Goal: Communication & Community: Answer question/provide support

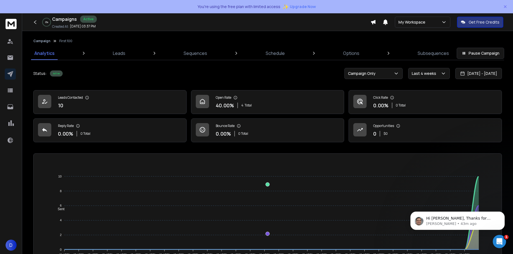
click at [260, 104] on link "Open Rate 40.00 % 4 Total" at bounding box center [267, 102] width 153 height 24
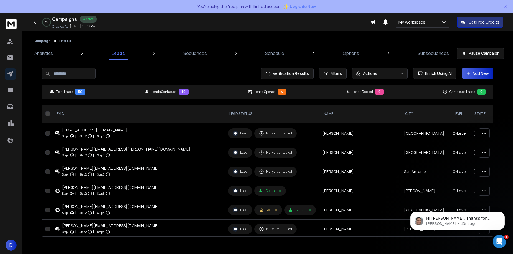
scroll to position [38, 0]
click at [259, 189] on div "Contacted" at bounding box center [270, 190] width 22 height 4
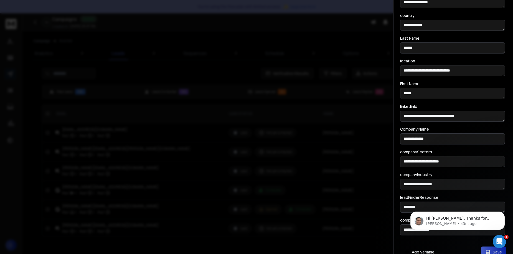
scroll to position [135, 0]
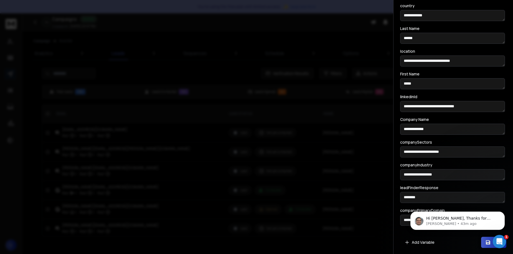
drag, startPoint x: 475, startPoint y: 107, endPoint x: 399, endPoint y: 104, distance: 76.8
click at [399, 104] on div "**********" at bounding box center [453, 127] width 120 height 254
click at [374, 64] on div at bounding box center [256, 127] width 513 height 254
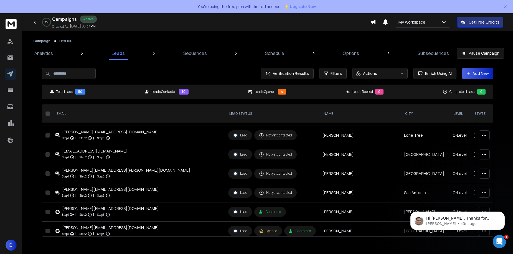
scroll to position [0, 0]
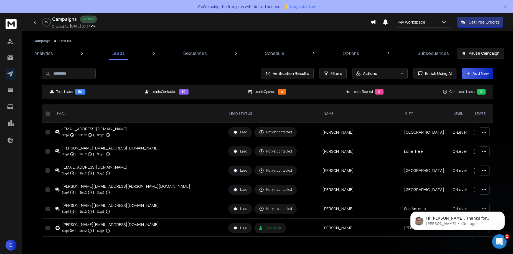
click at [498, 239] on icon "Open Intercom Messenger" at bounding box center [498, 240] width 9 height 9
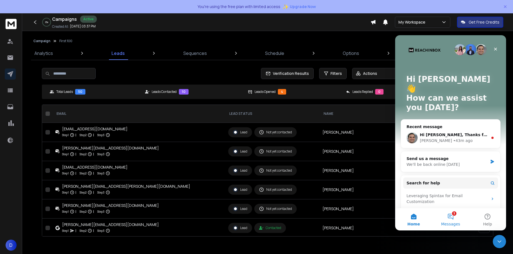
click at [451, 213] on button "1 Messages" at bounding box center [450, 219] width 37 height 22
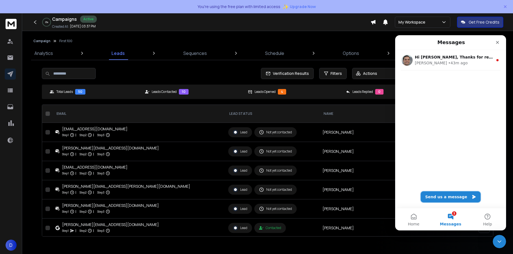
click at [447, 195] on button "Send us a message" at bounding box center [450, 196] width 60 height 11
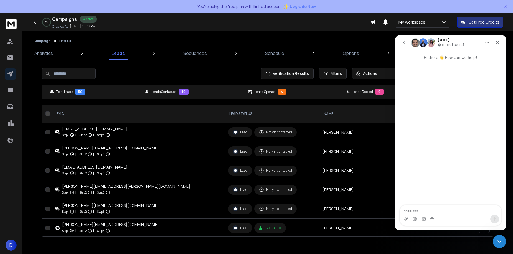
click at [436, 208] on textarea "Message…" at bounding box center [450, 209] width 101 height 9
type textarea "**********"
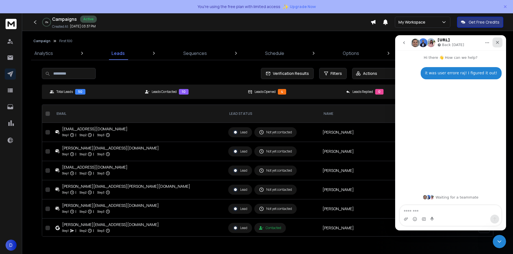
click at [499, 41] on icon "Close" at bounding box center [497, 42] width 4 height 4
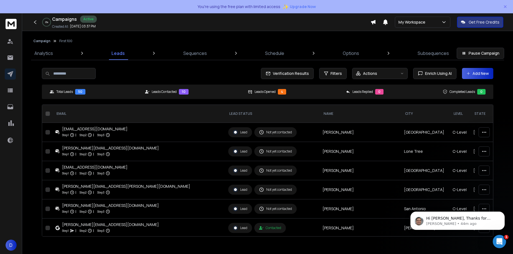
click at [484, 23] on p "Get Free Credits" at bounding box center [483, 22] width 31 height 6
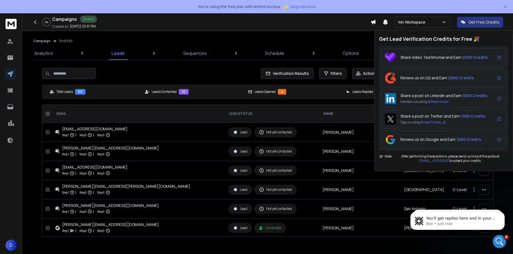
click at [467, 138] on span "1000 Credits" at bounding box center [468, 139] width 25 height 5
click at [501, 244] on div "Open Intercom Messenger" at bounding box center [498, 240] width 18 height 18
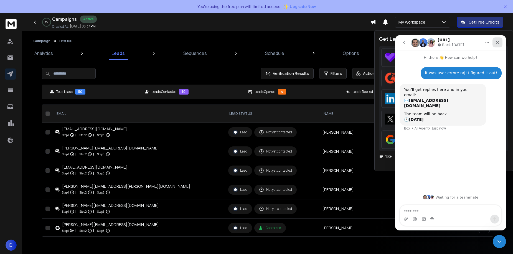
click at [498, 43] on icon "Close" at bounding box center [497, 42] width 4 height 4
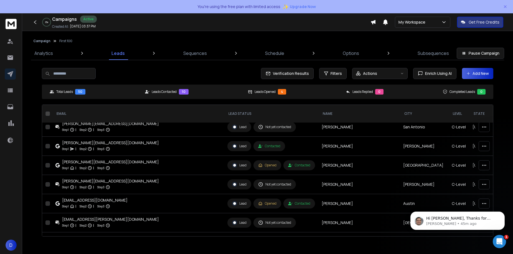
scroll to position [0, 1]
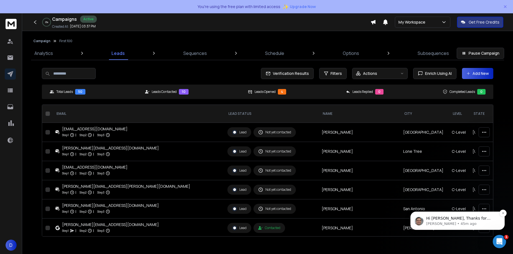
click at [483, 221] on p "Hi [PERSON_NAME], Thanks for reaching out! Could you please share a screen reco…" at bounding box center [461, 219] width 71 height 6
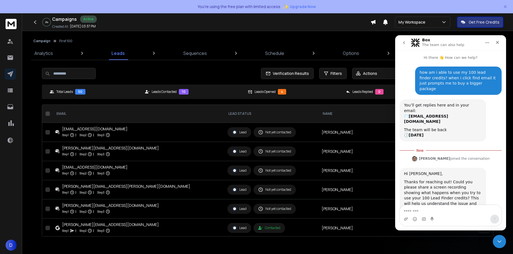
scroll to position [0, 0]
click at [448, 214] on textarea "Message…" at bounding box center [450, 209] width 101 height 9
type textarea "**********"
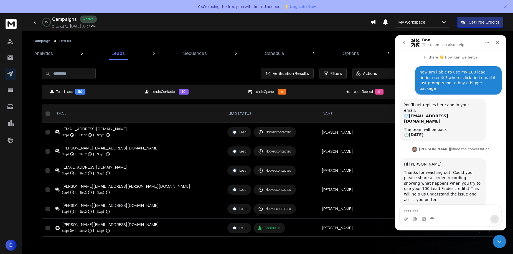
scroll to position [13, 0]
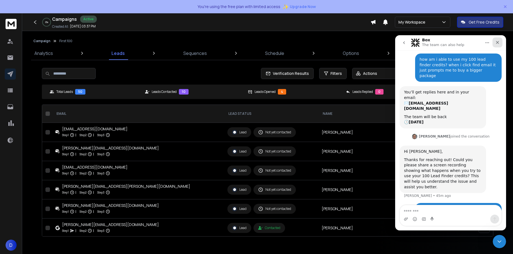
click at [496, 45] on div "Close" at bounding box center [497, 42] width 10 height 10
